Goal: Information Seeking & Learning: Find specific fact

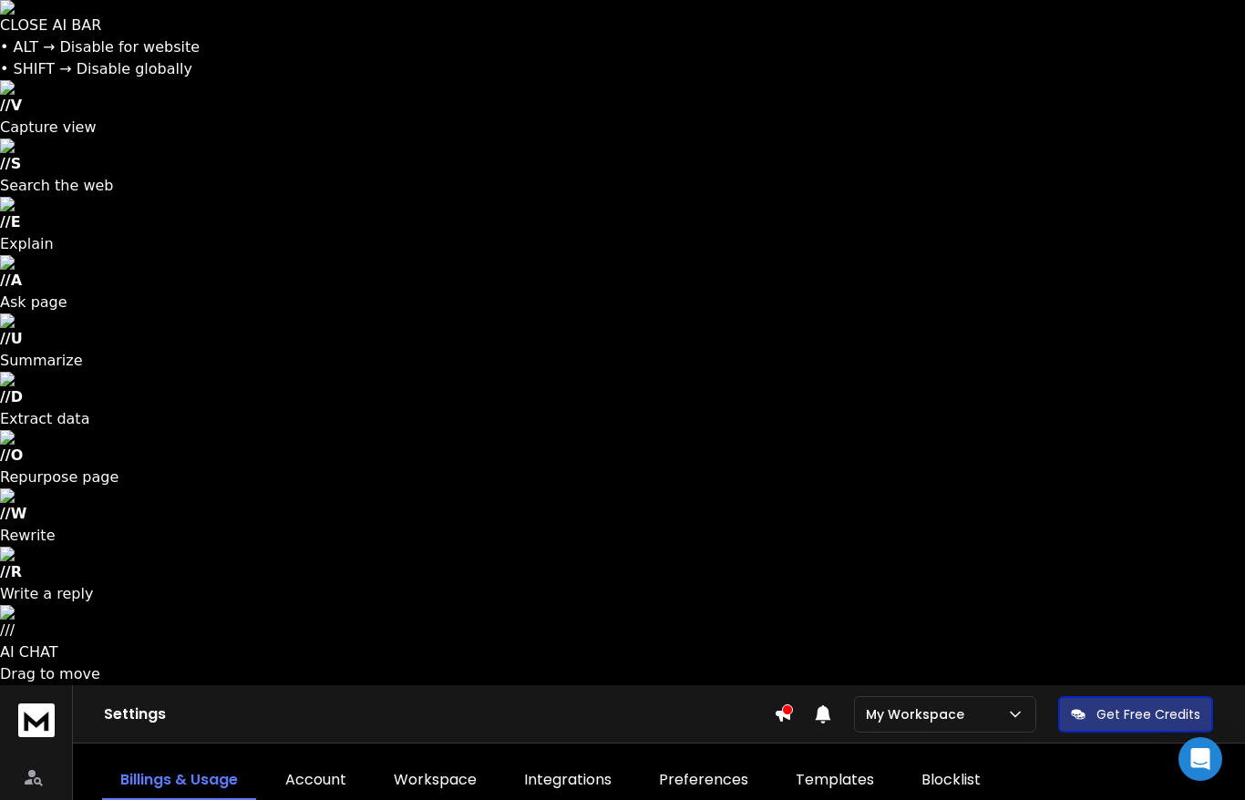
scroll to position [83, 0]
click at [25, 766] on icon at bounding box center [34, 777] width 22 height 22
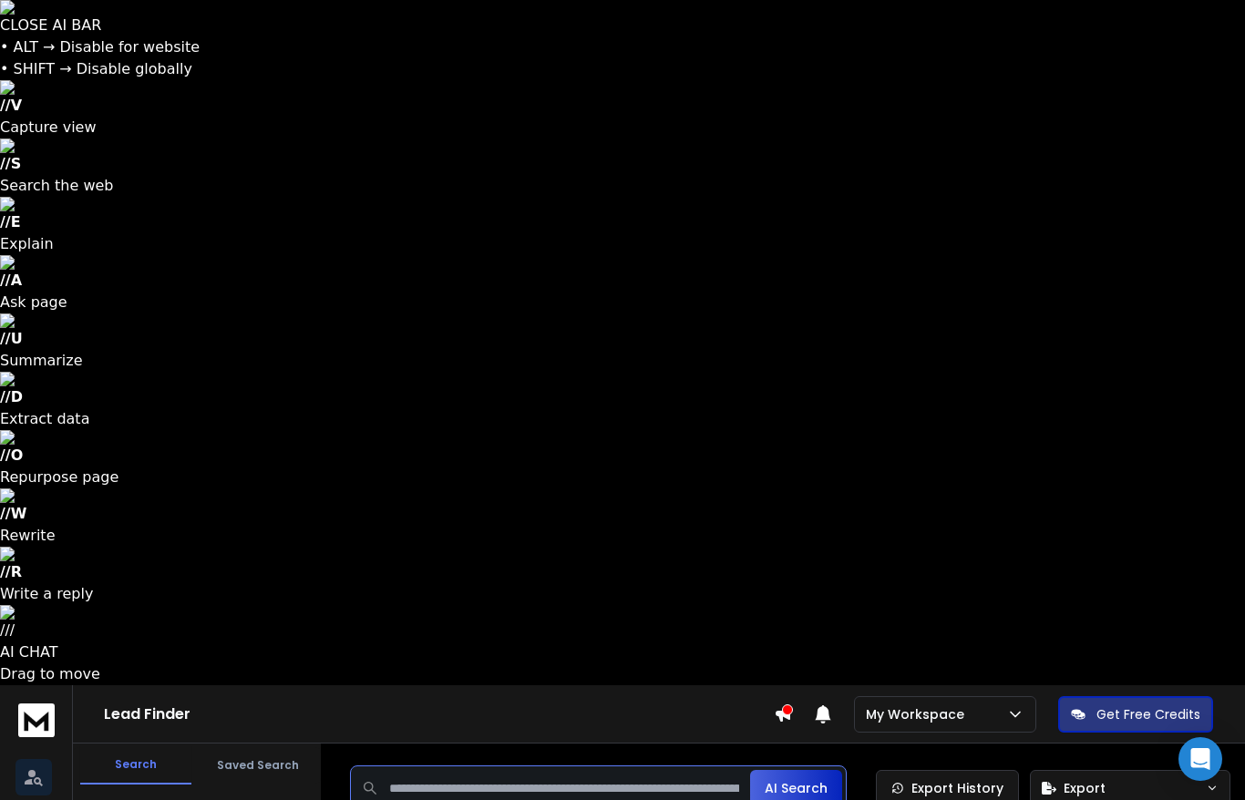
scroll to position [72, 0]
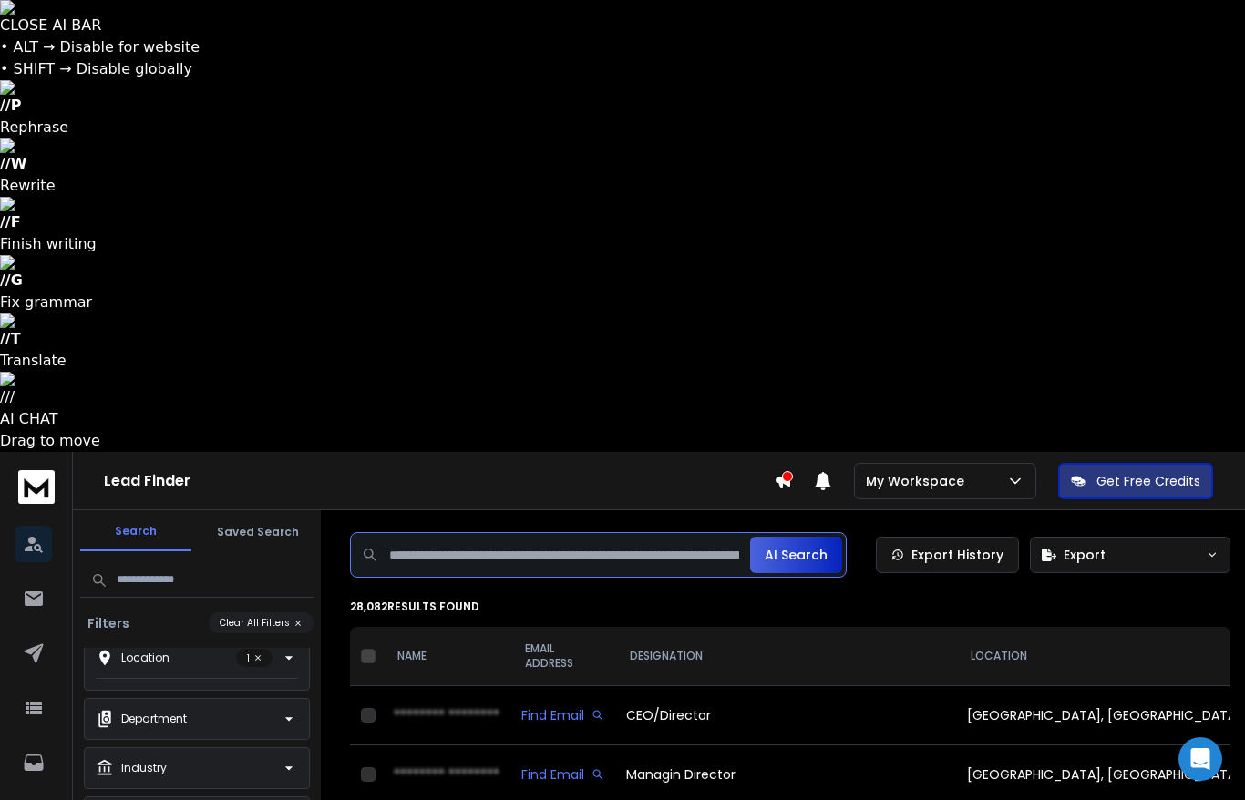
scroll to position [108, 0]
type input "******"
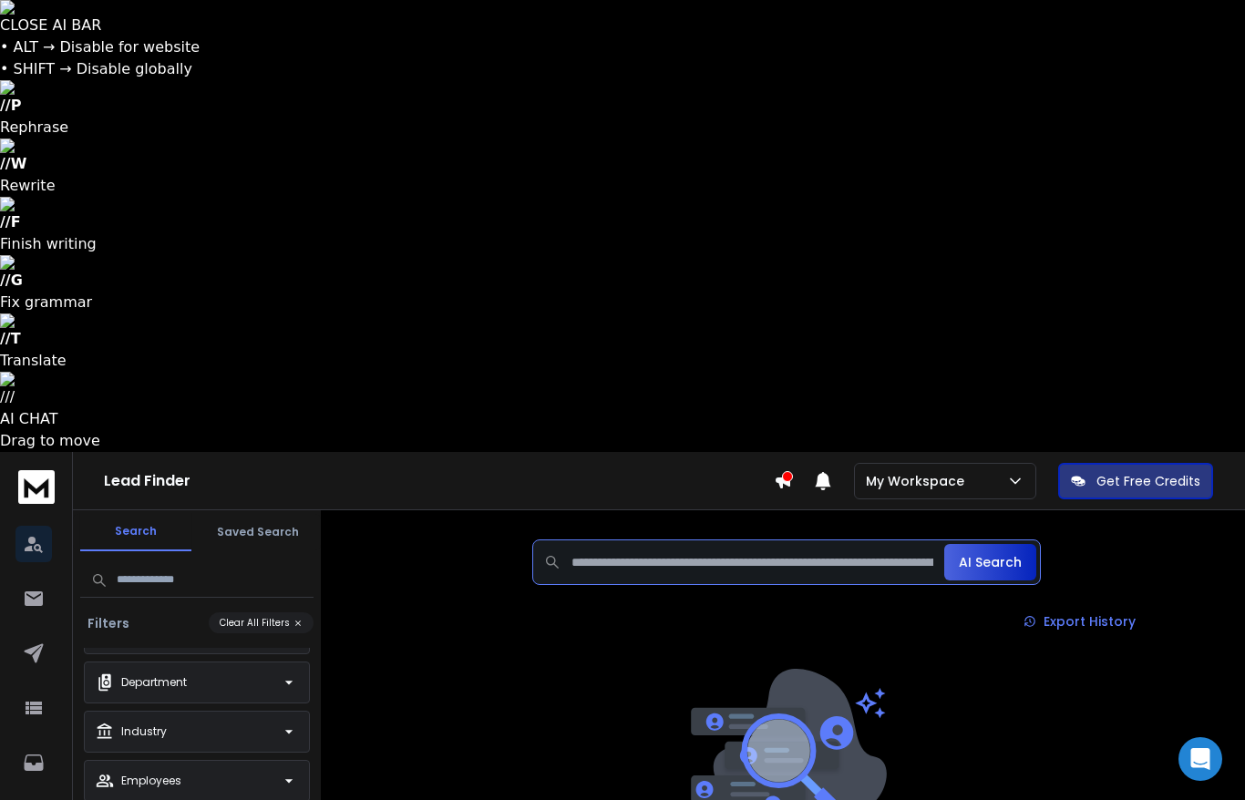
type input "*******"
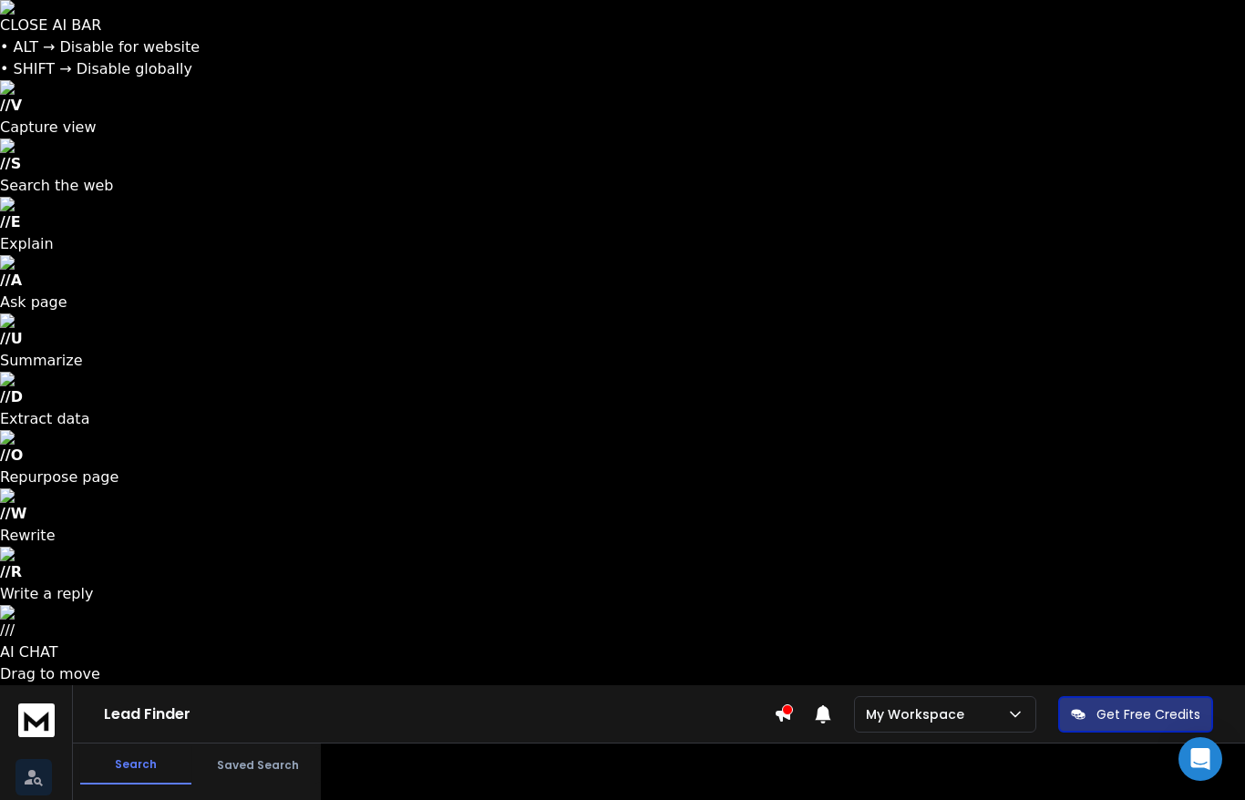
scroll to position [345, 0]
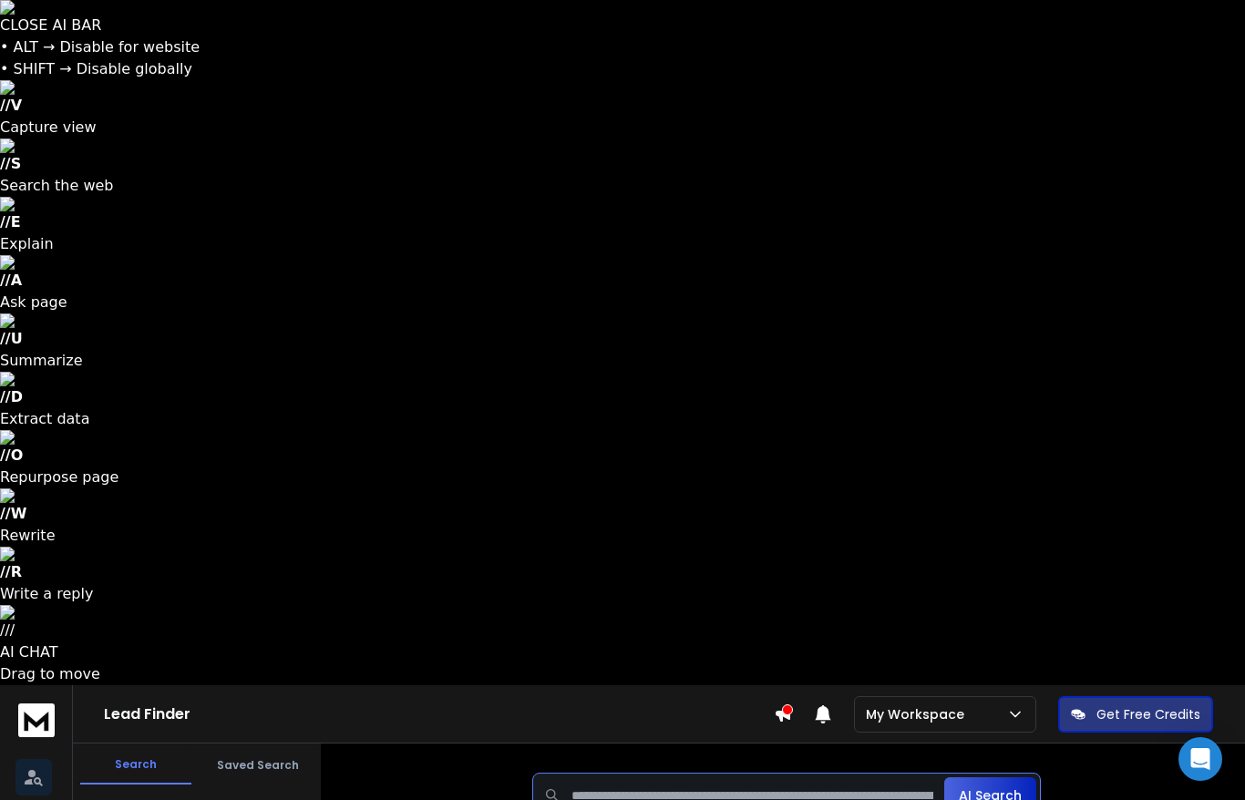
scroll to position [263, 0]
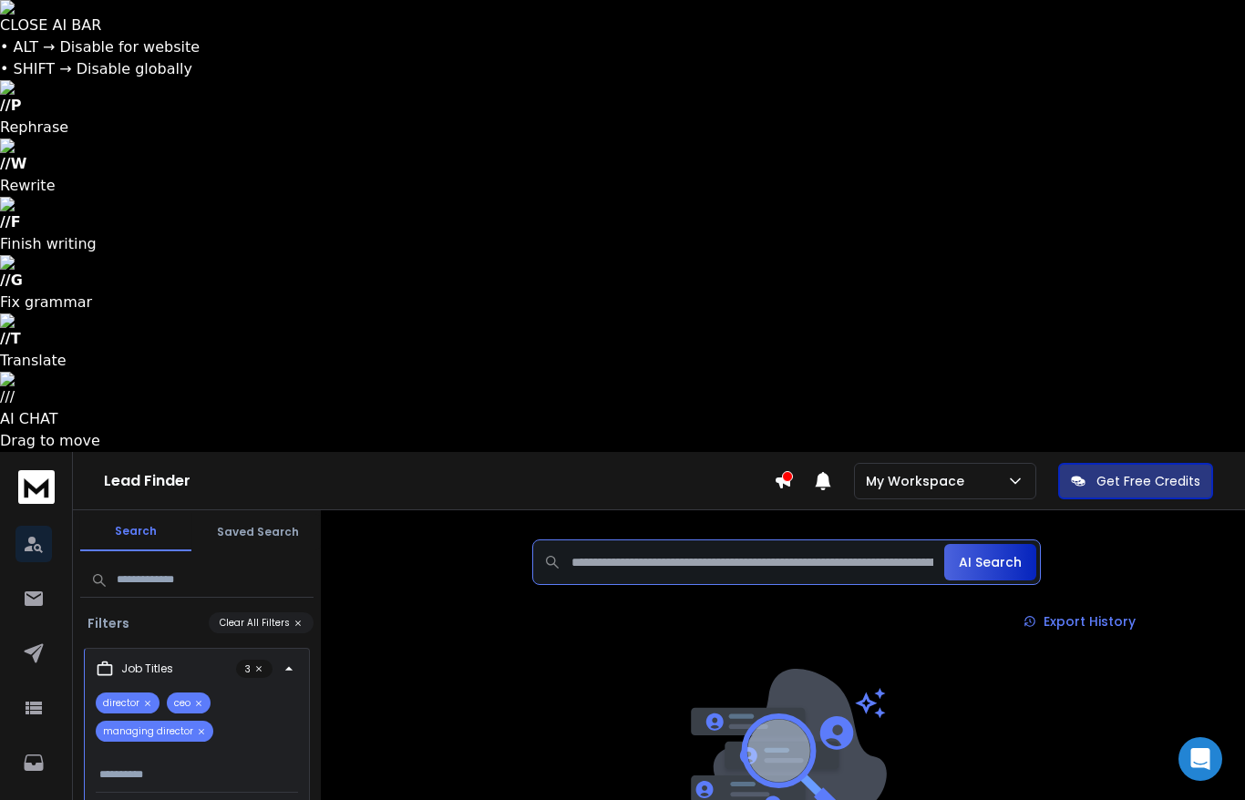
click at [254, 664] on icon at bounding box center [258, 668] width 9 height 9
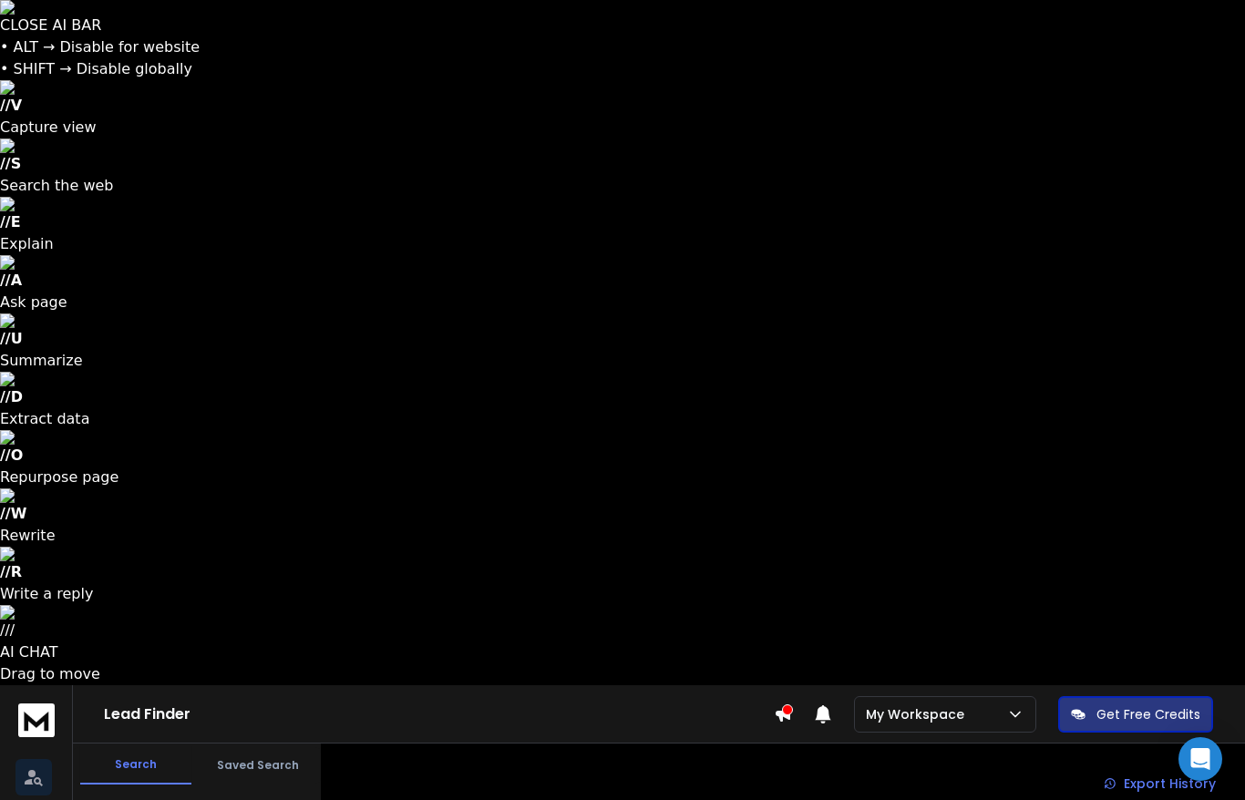
scroll to position [232, 0]
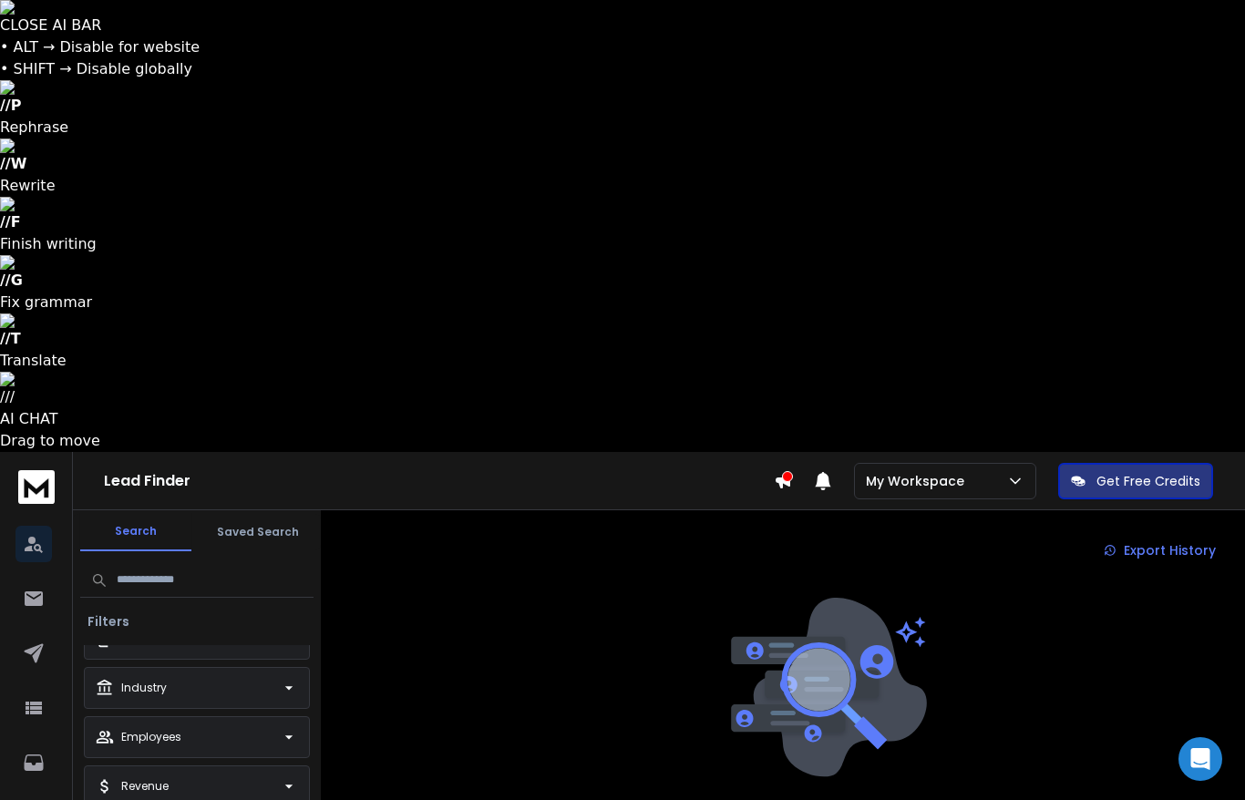
type input "**********"
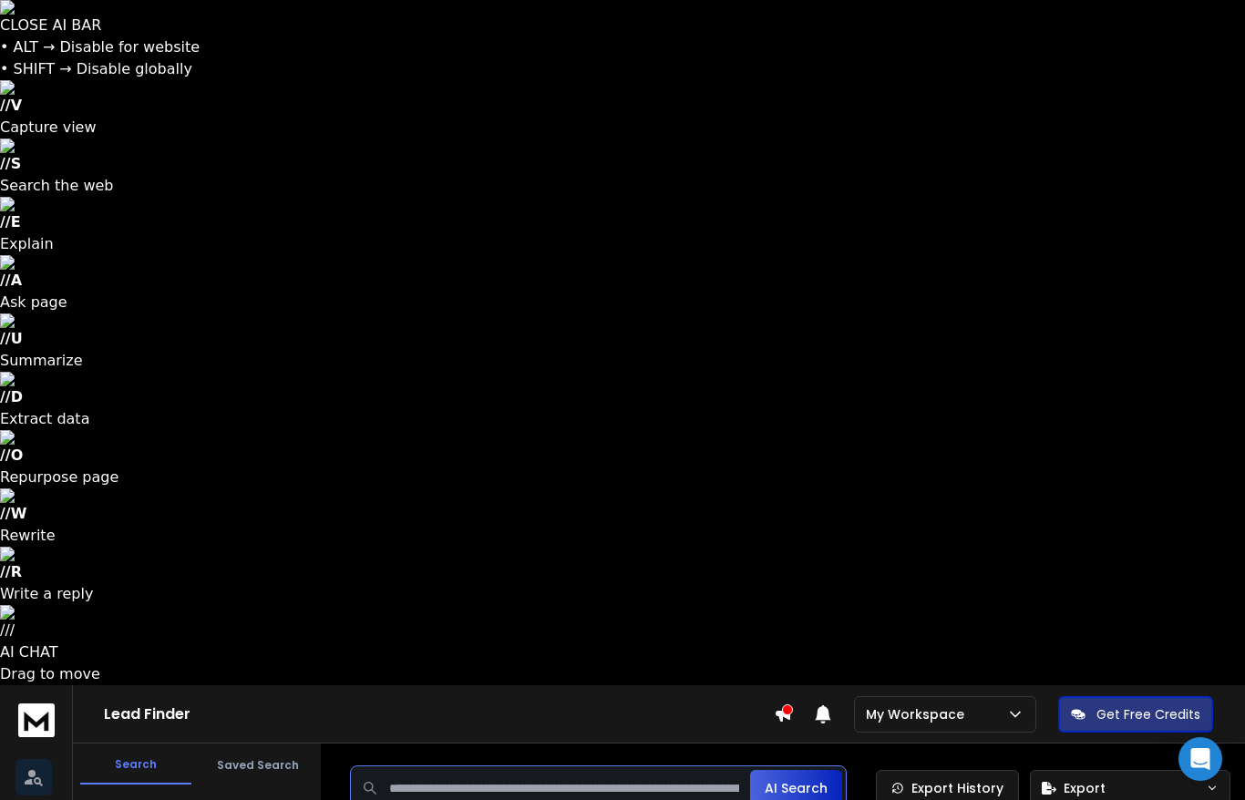
scroll to position [0, 0]
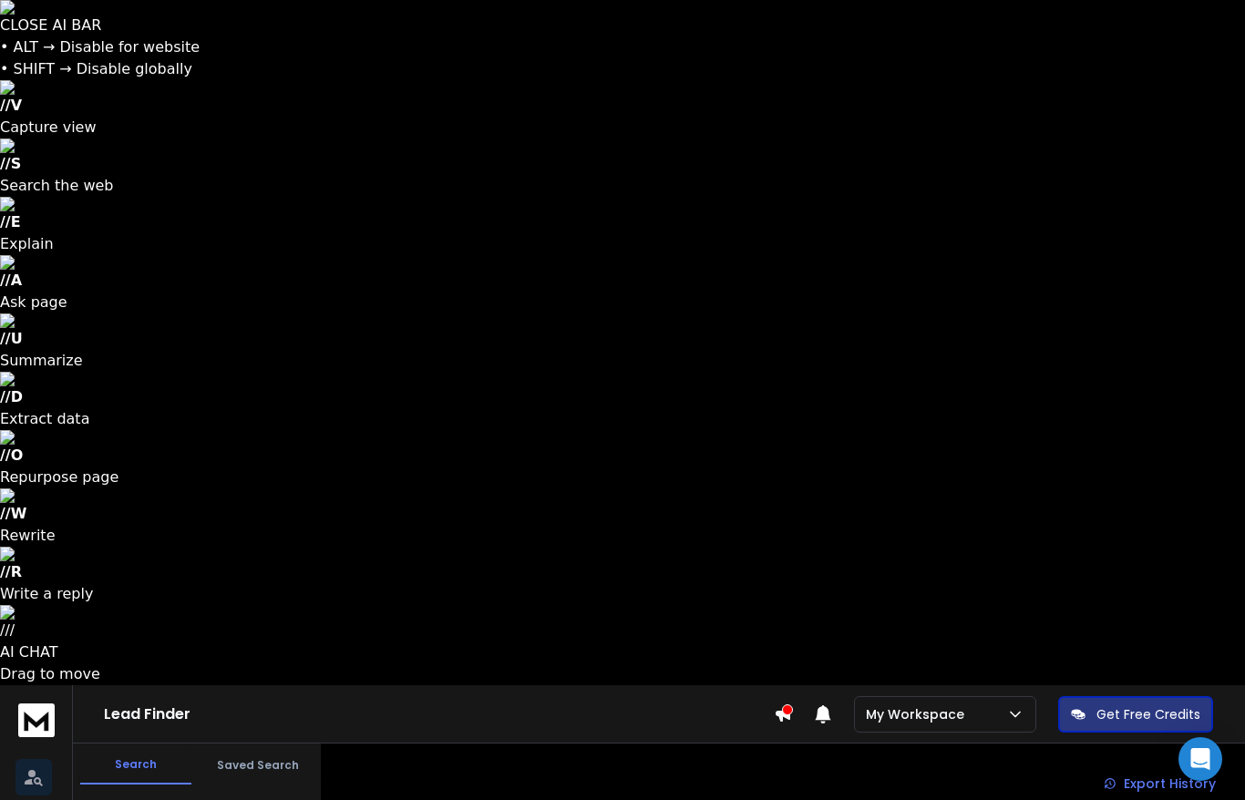
scroll to position [787, 0]
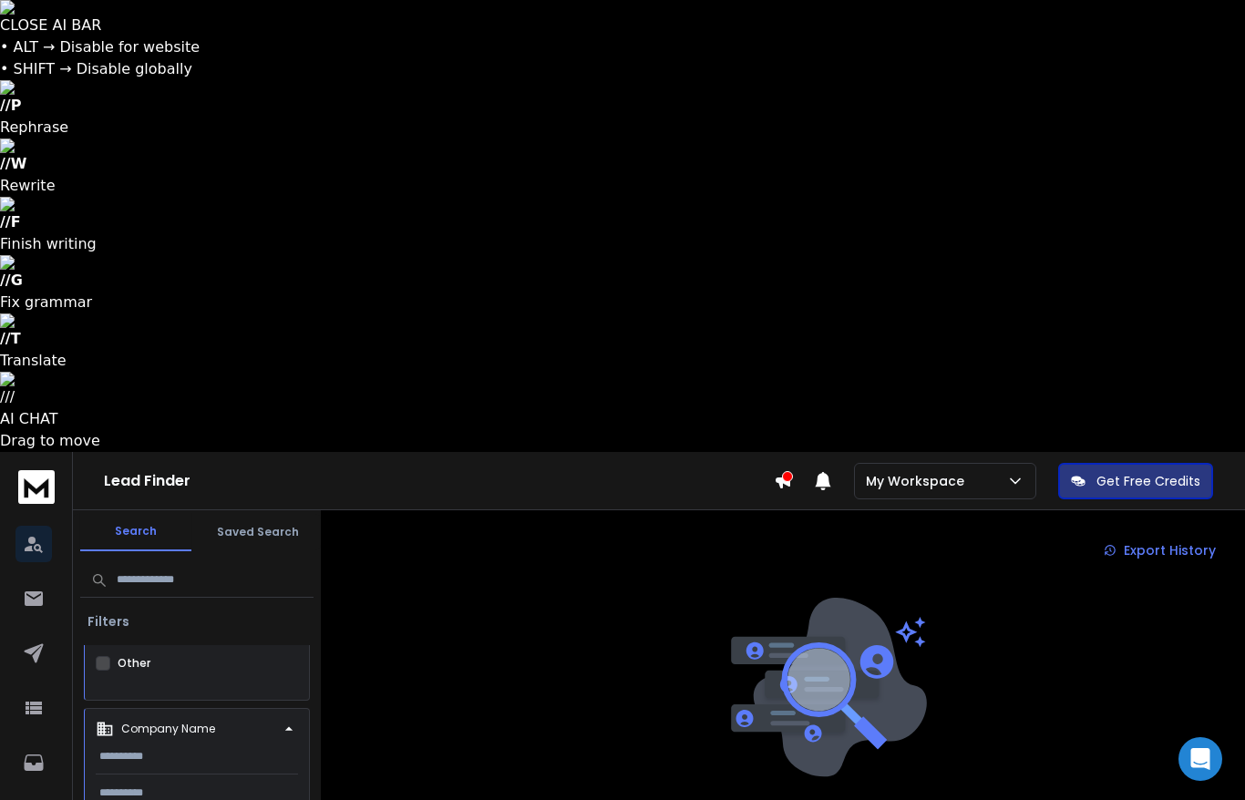
click at [285, 727] on icon at bounding box center [288, 729] width 7 height 4
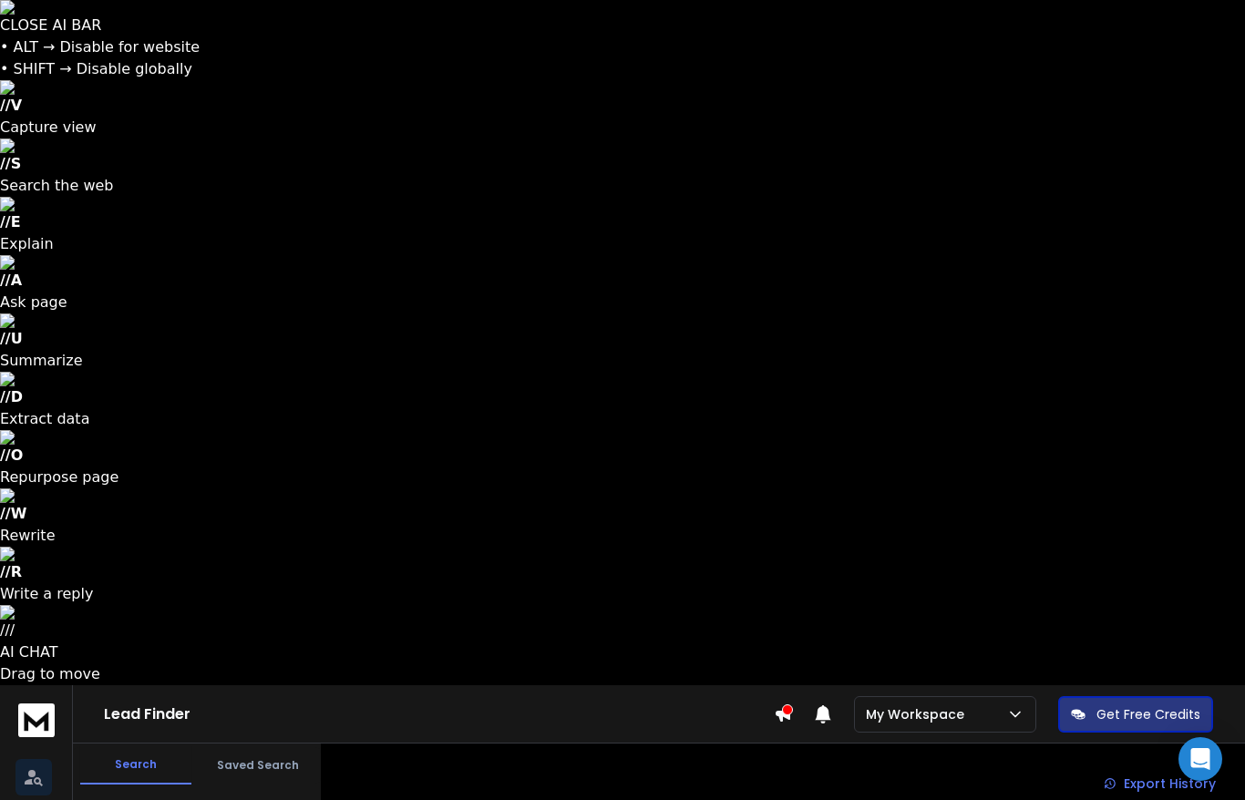
scroll to position [493, 0]
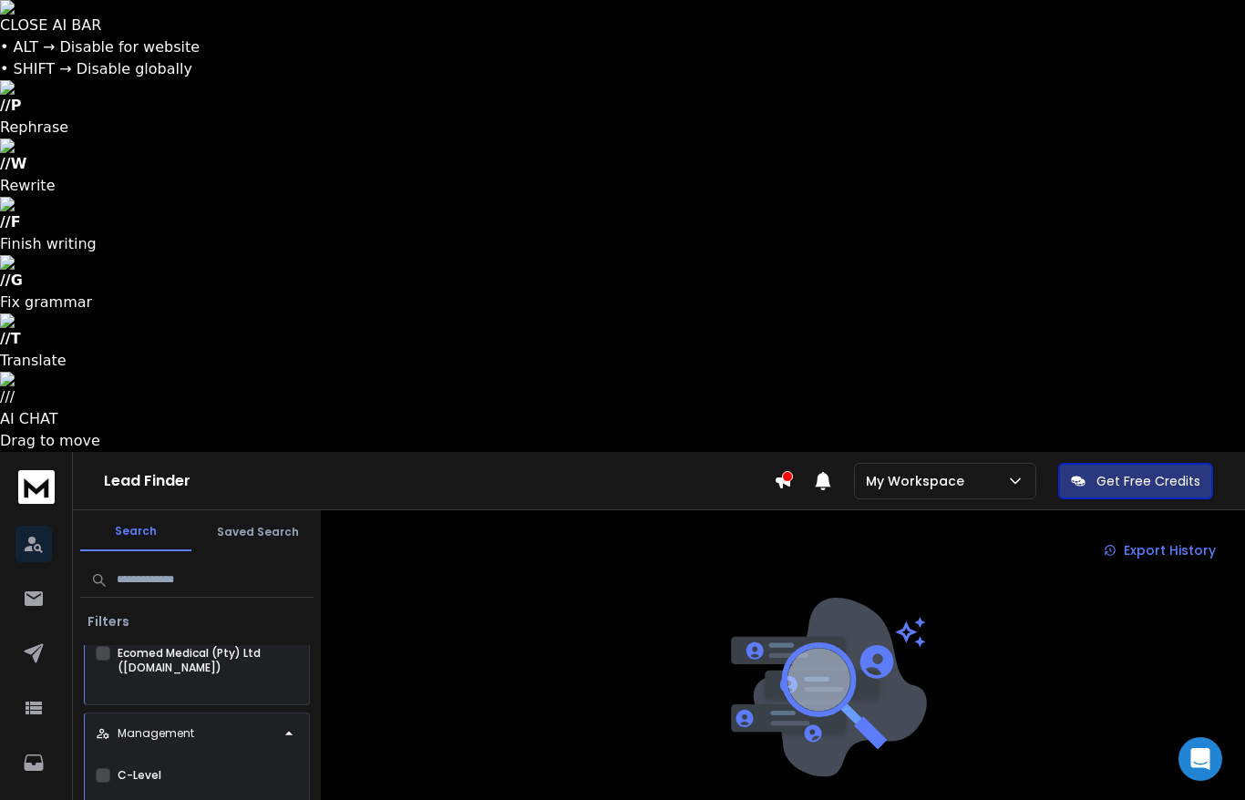
scroll to position [594, 0]
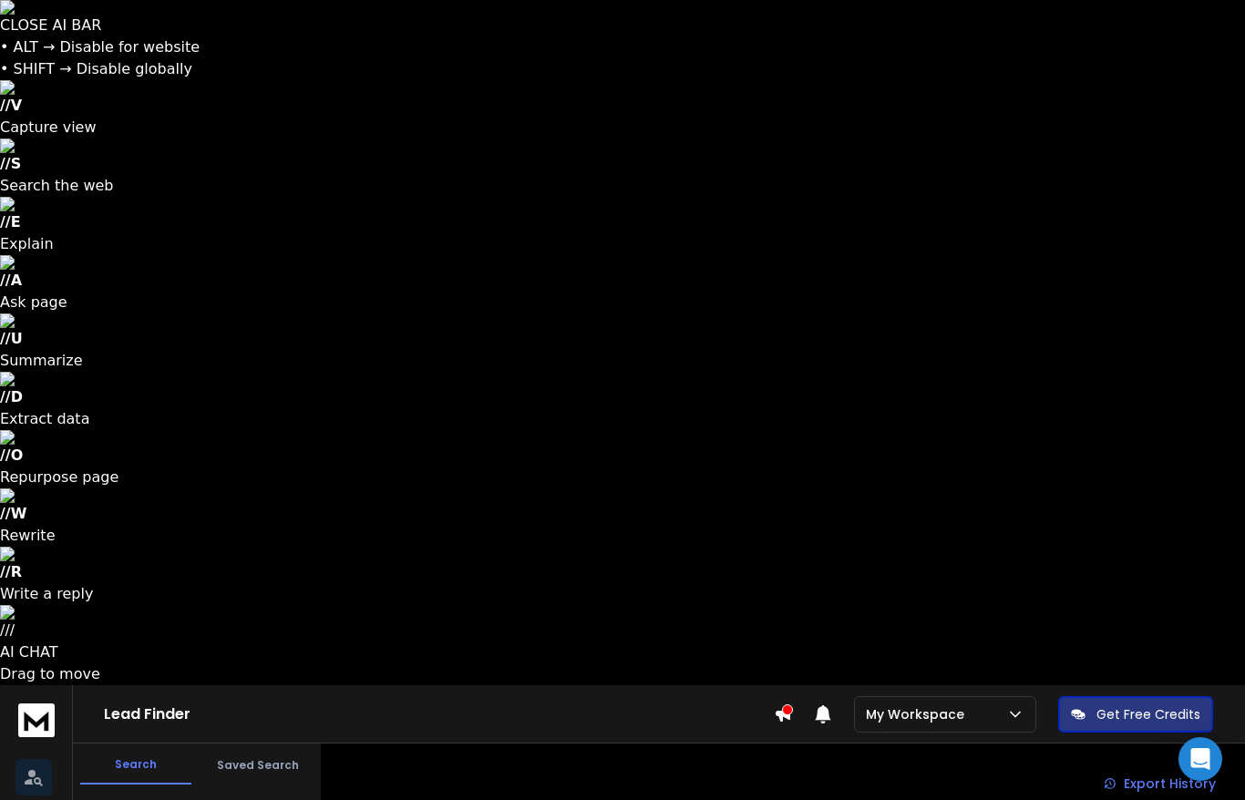
scroll to position [252, 0]
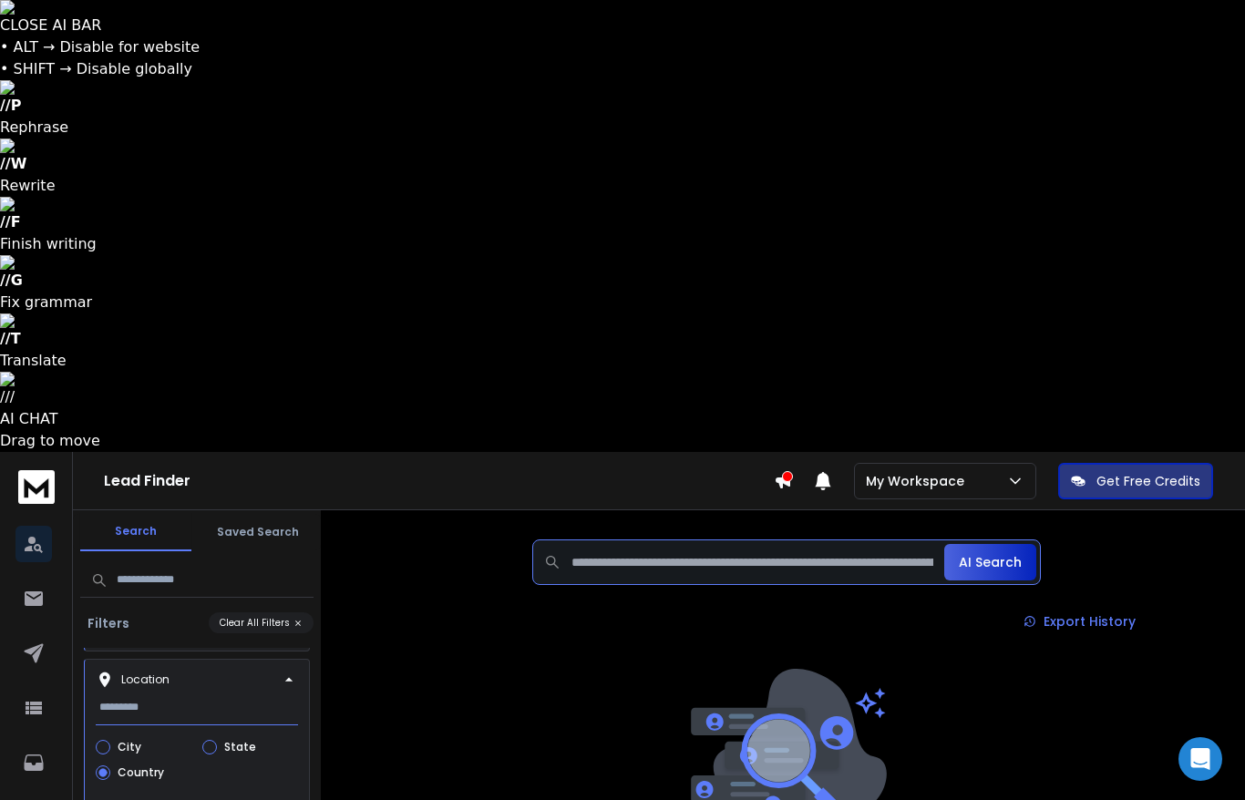
click at [139, 689] on input at bounding box center [197, 707] width 202 height 36
type input "*****"
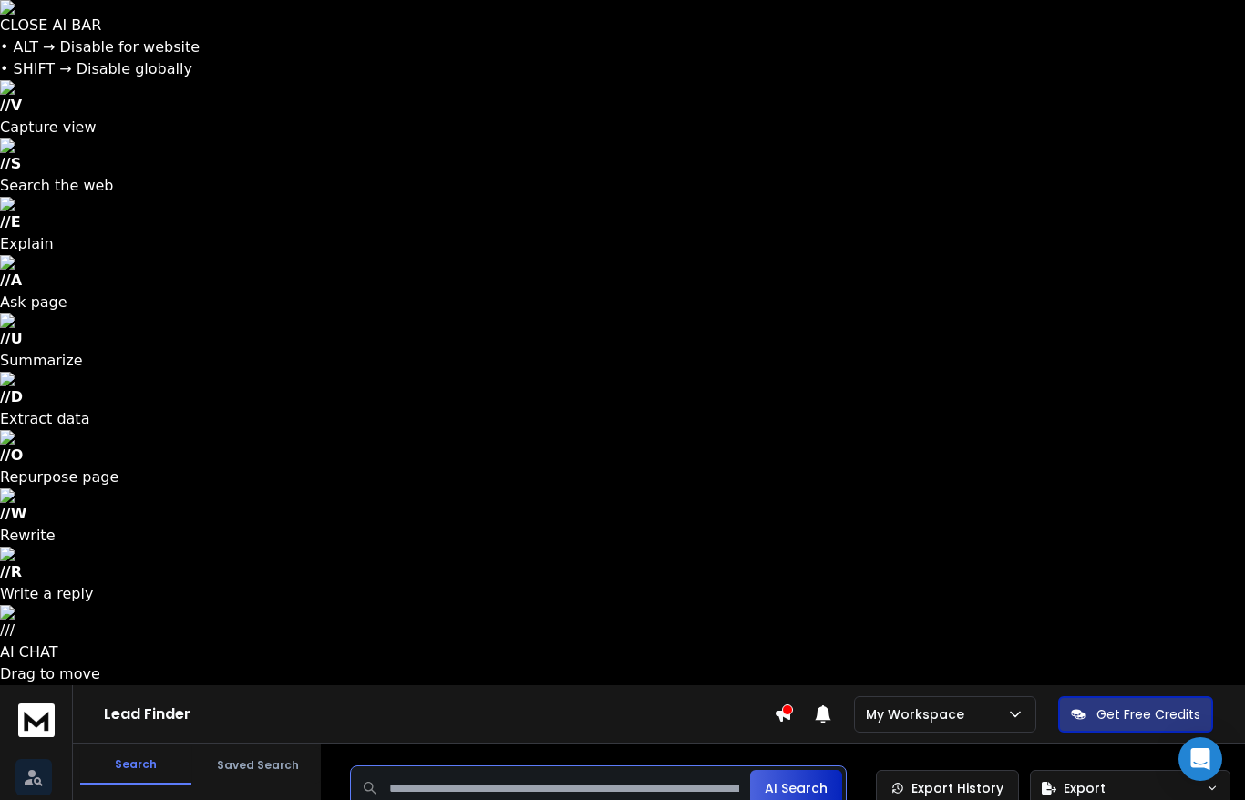
scroll to position [247, 0]
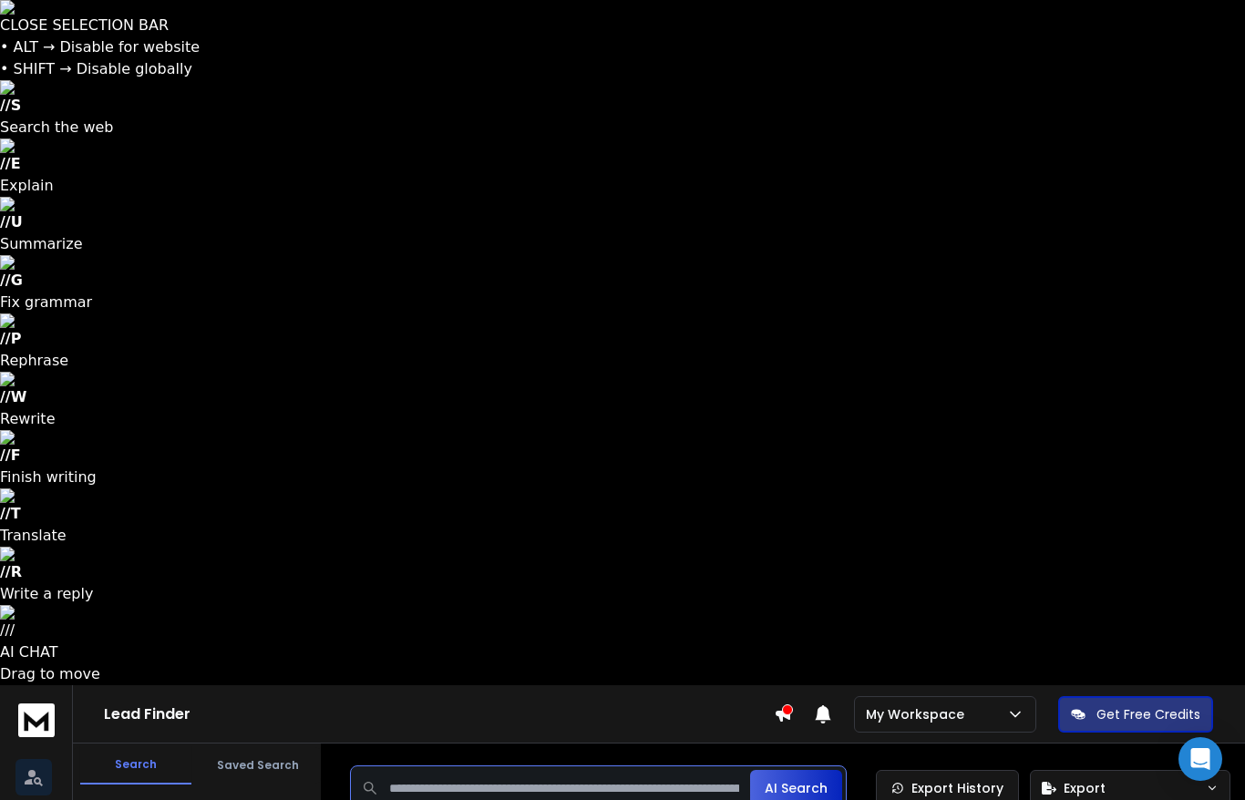
drag, startPoint x: 350, startPoint y: 153, endPoint x: 506, endPoint y: 179, distance: 157.9
